Goal: Task Accomplishment & Management: Manage account settings

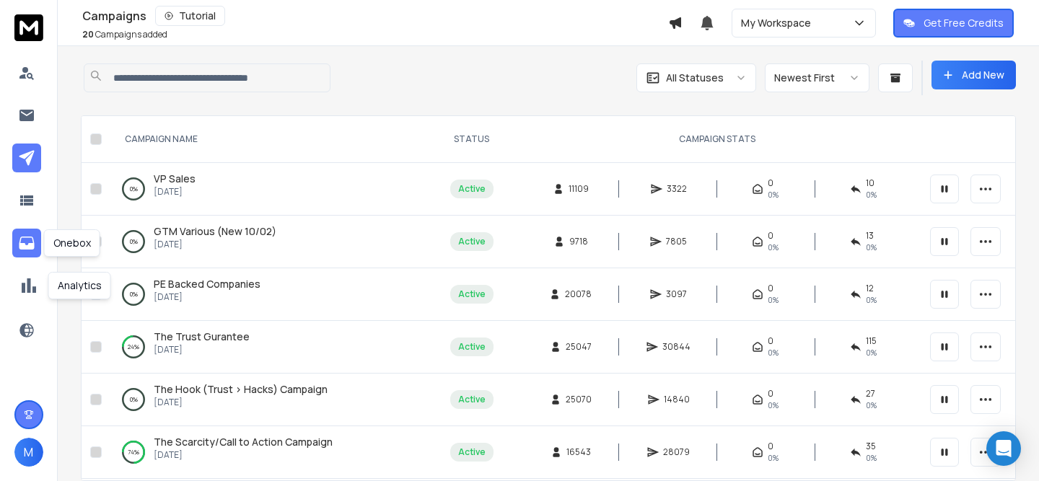
click at [20, 245] on icon at bounding box center [26, 243] width 15 height 13
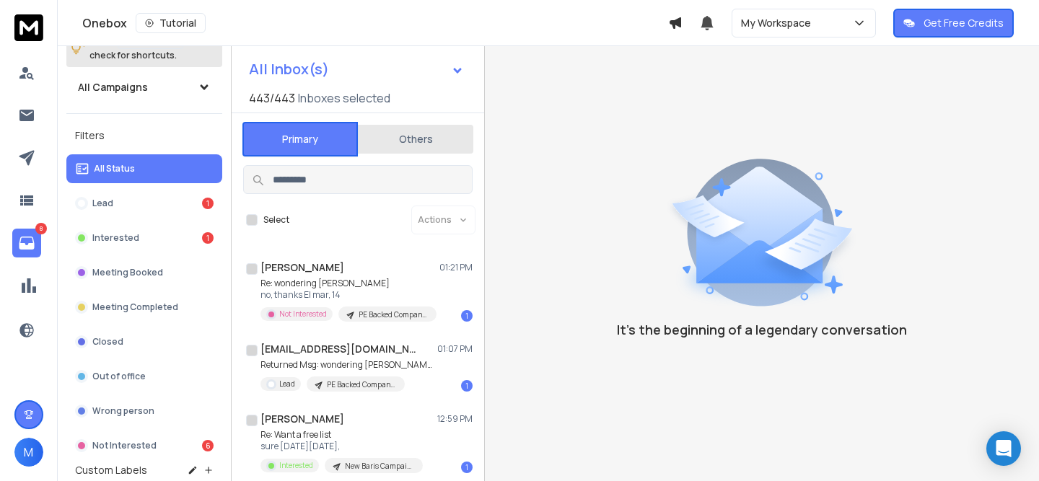
scroll to position [32, 0]
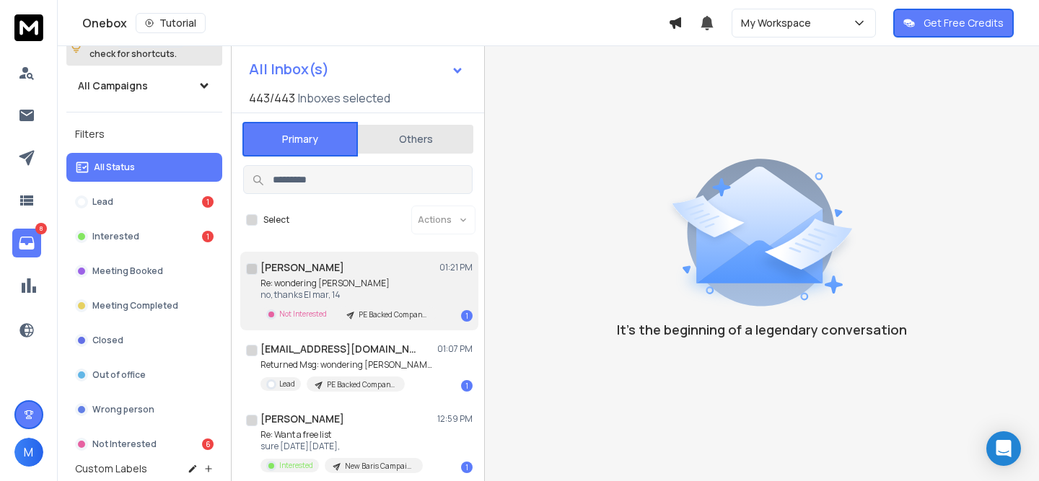
click at [276, 279] on p "Re: wondering Martin" at bounding box center [347, 284] width 173 height 12
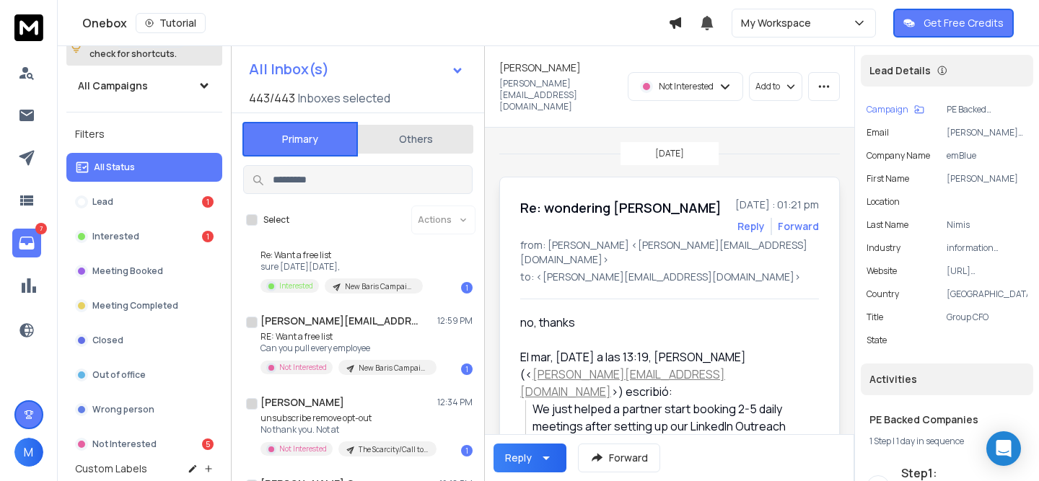
scroll to position [181, 0]
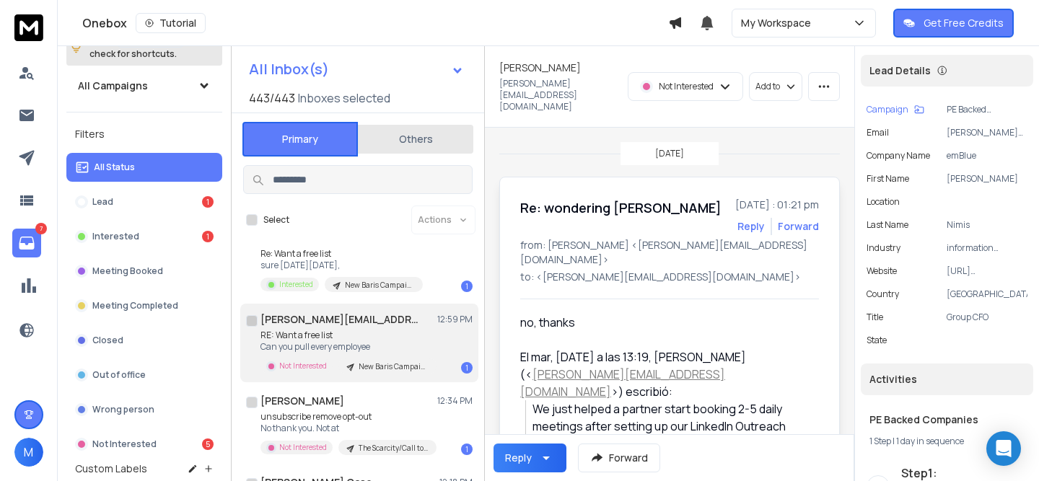
click at [351, 338] on p "RE: Want a free list" at bounding box center [347, 336] width 173 height 12
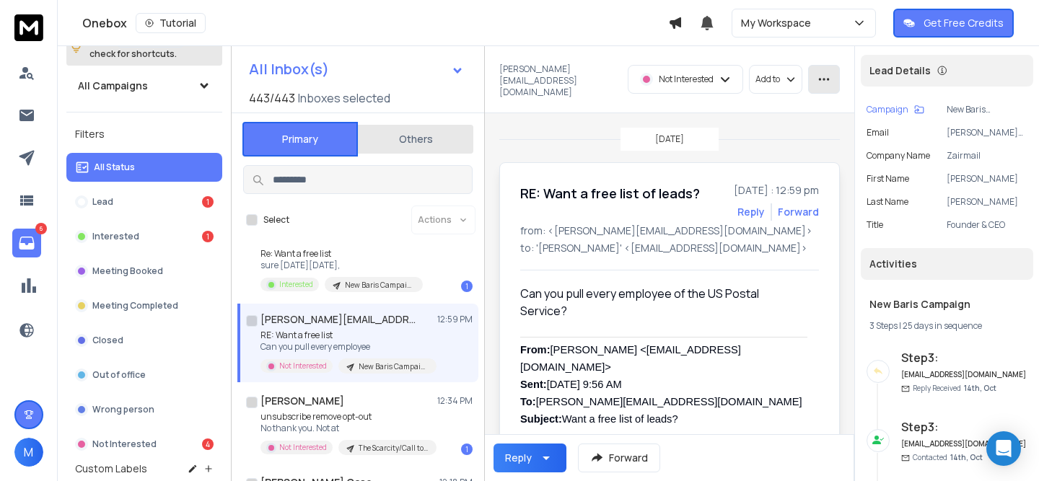
click at [816, 83] on button "button" at bounding box center [824, 79] width 32 height 29
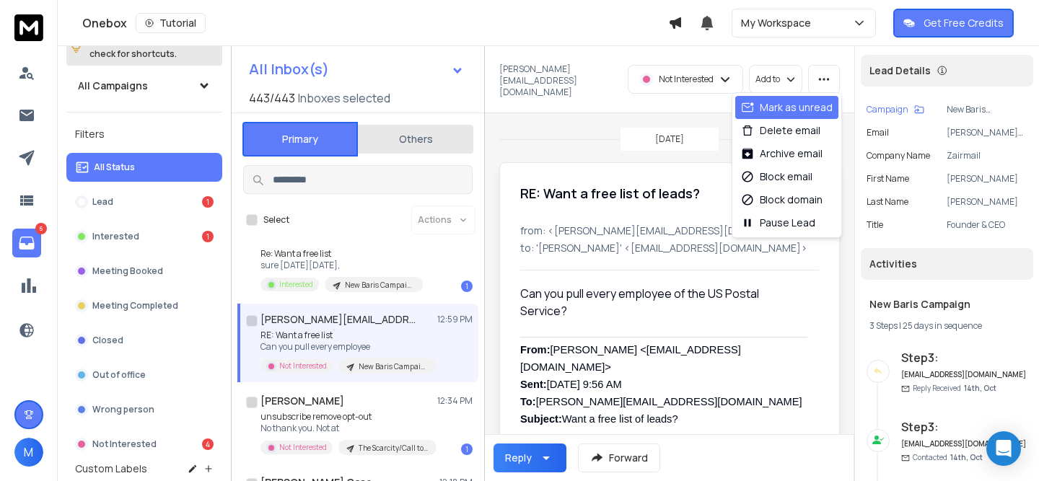
click at [795, 114] on div "Mark as unread" at bounding box center [787, 107] width 92 height 14
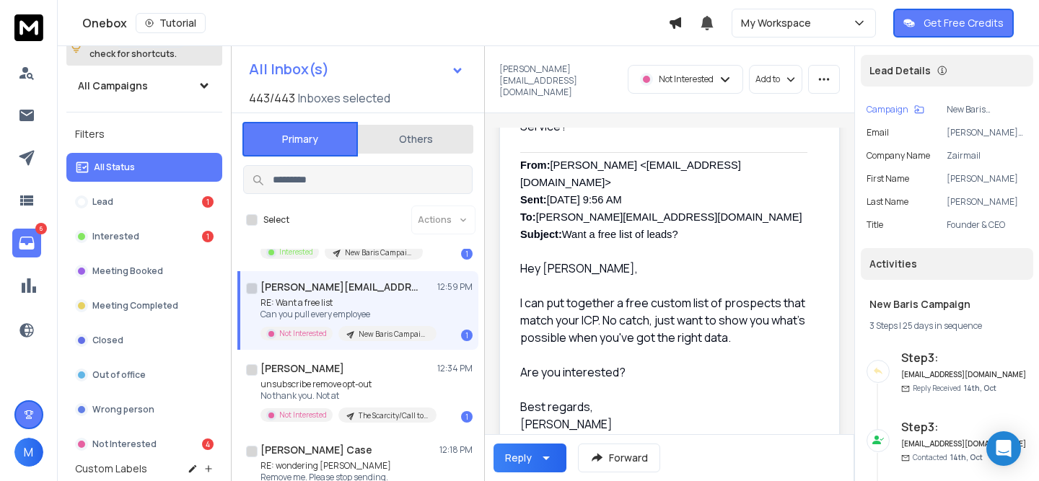
scroll to position [235, 0]
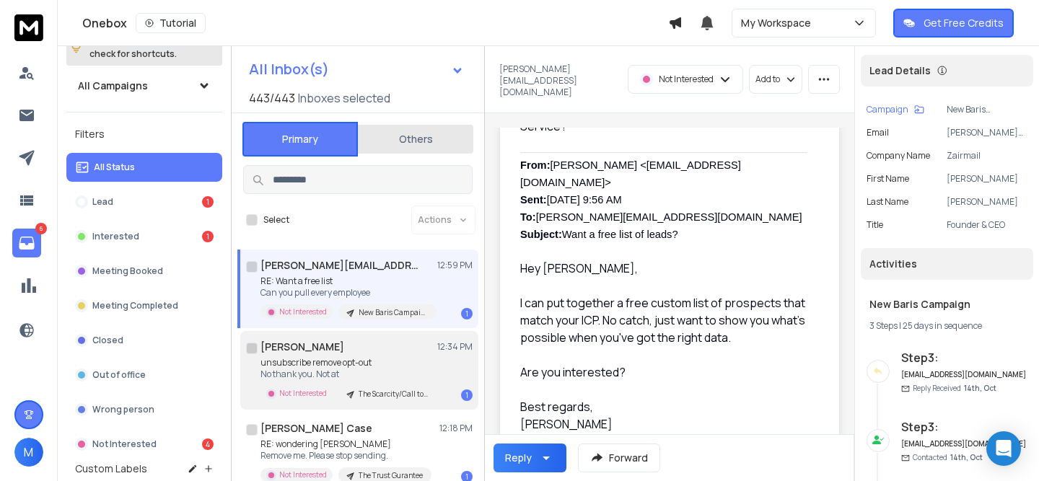
click at [354, 357] on p "unsubscribe remove opt-out" at bounding box center [347, 363] width 173 height 12
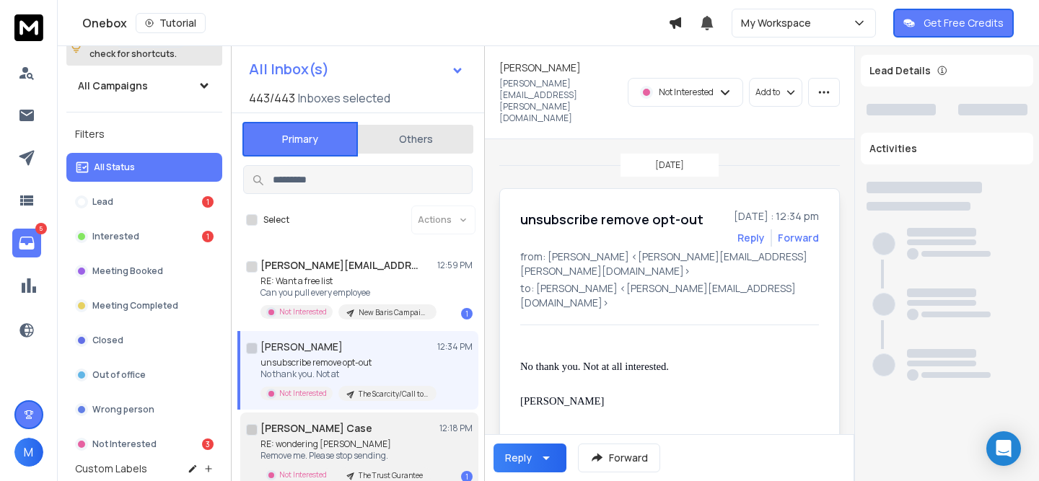
click at [352, 437] on div "Dianna Case 12:18 PM RE: wondering Dianna Remove me. Please stop sending. Not I…" at bounding box center [367, 452] width 212 height 61
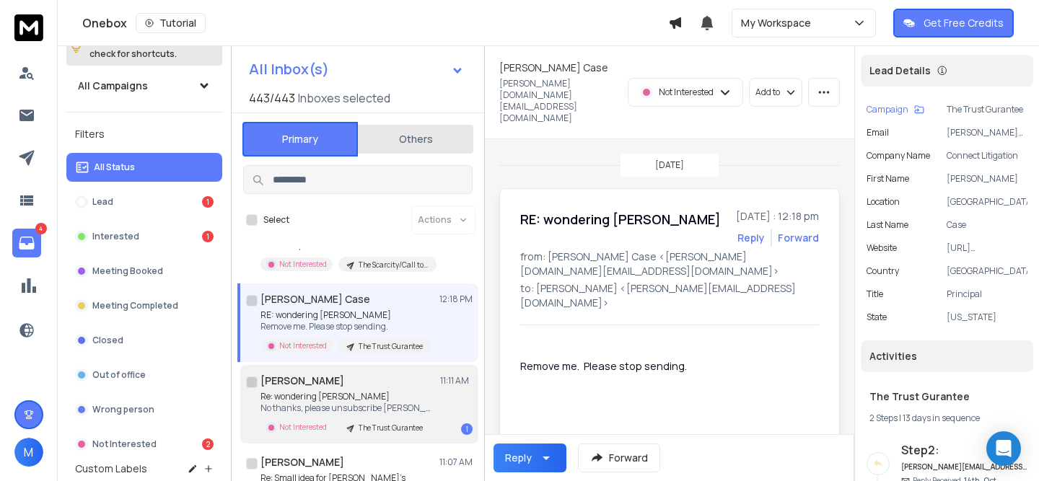
click at [359, 396] on p "Re: wondering Kellie" at bounding box center [347, 397] width 173 height 12
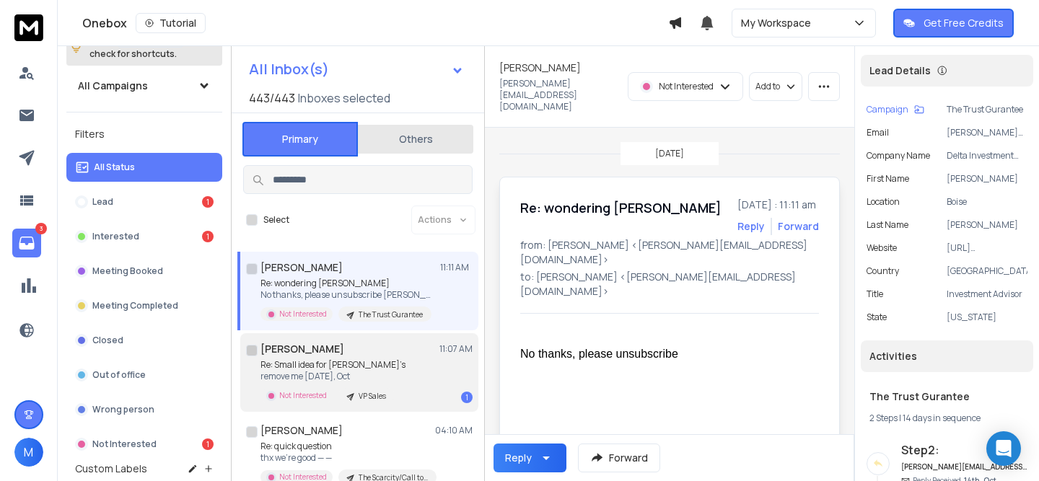
click at [357, 365] on p "Re: Small idea for Rippling’s" at bounding box center [333, 365] width 145 height 12
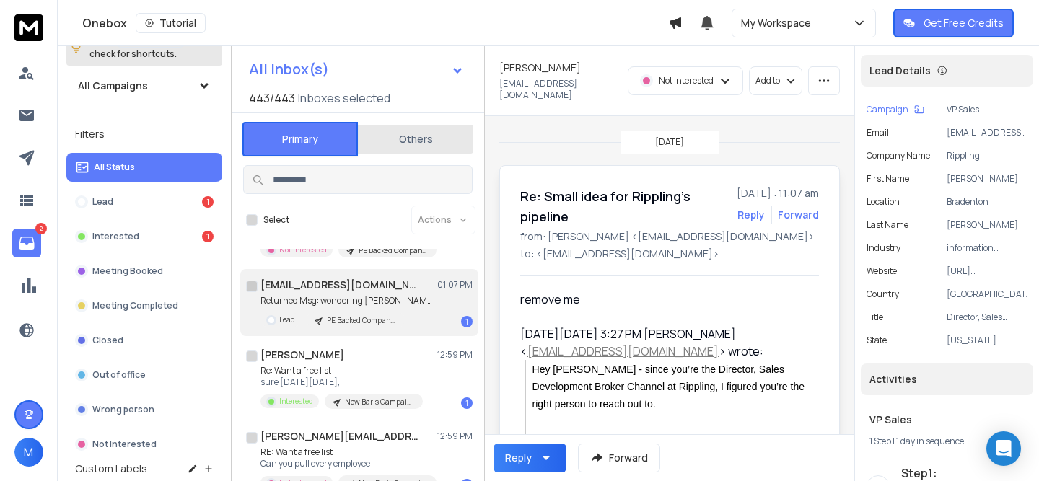
scroll to position [66, 0]
click at [335, 288] on h1 "mailer-daemon@tmaxsoft.com" at bounding box center [340, 283] width 159 height 14
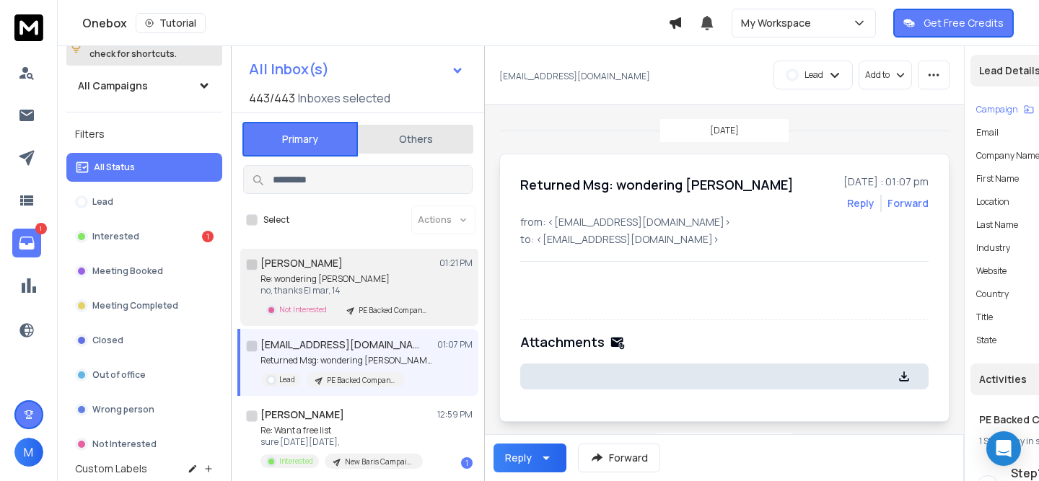
scroll to position [0, 0]
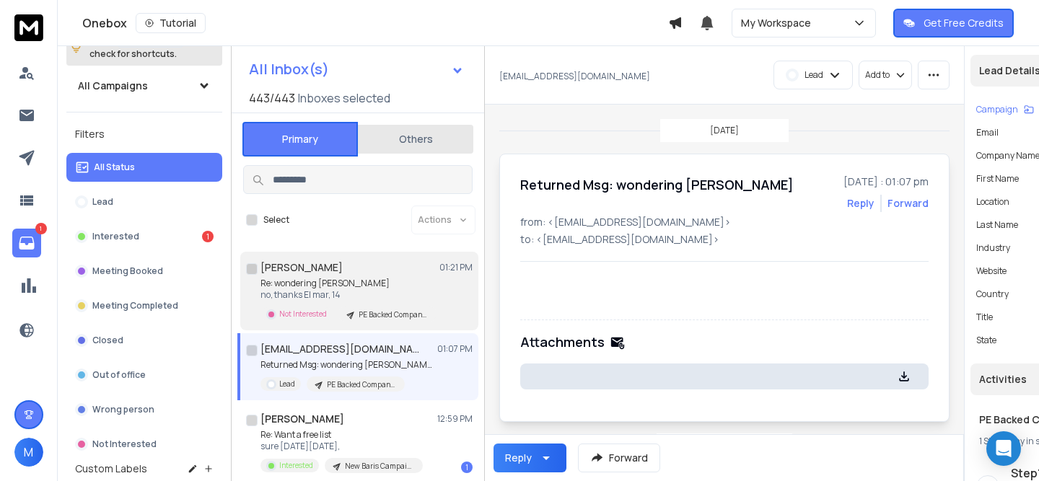
click at [310, 287] on p "Re: wondering Martin" at bounding box center [347, 284] width 173 height 12
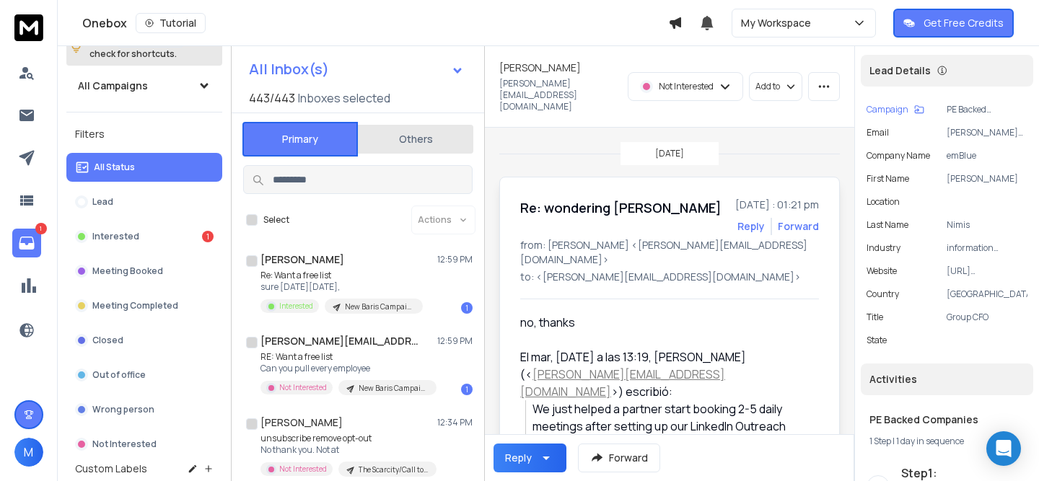
scroll to position [162, 0]
